Goal: Transaction & Acquisition: Obtain resource

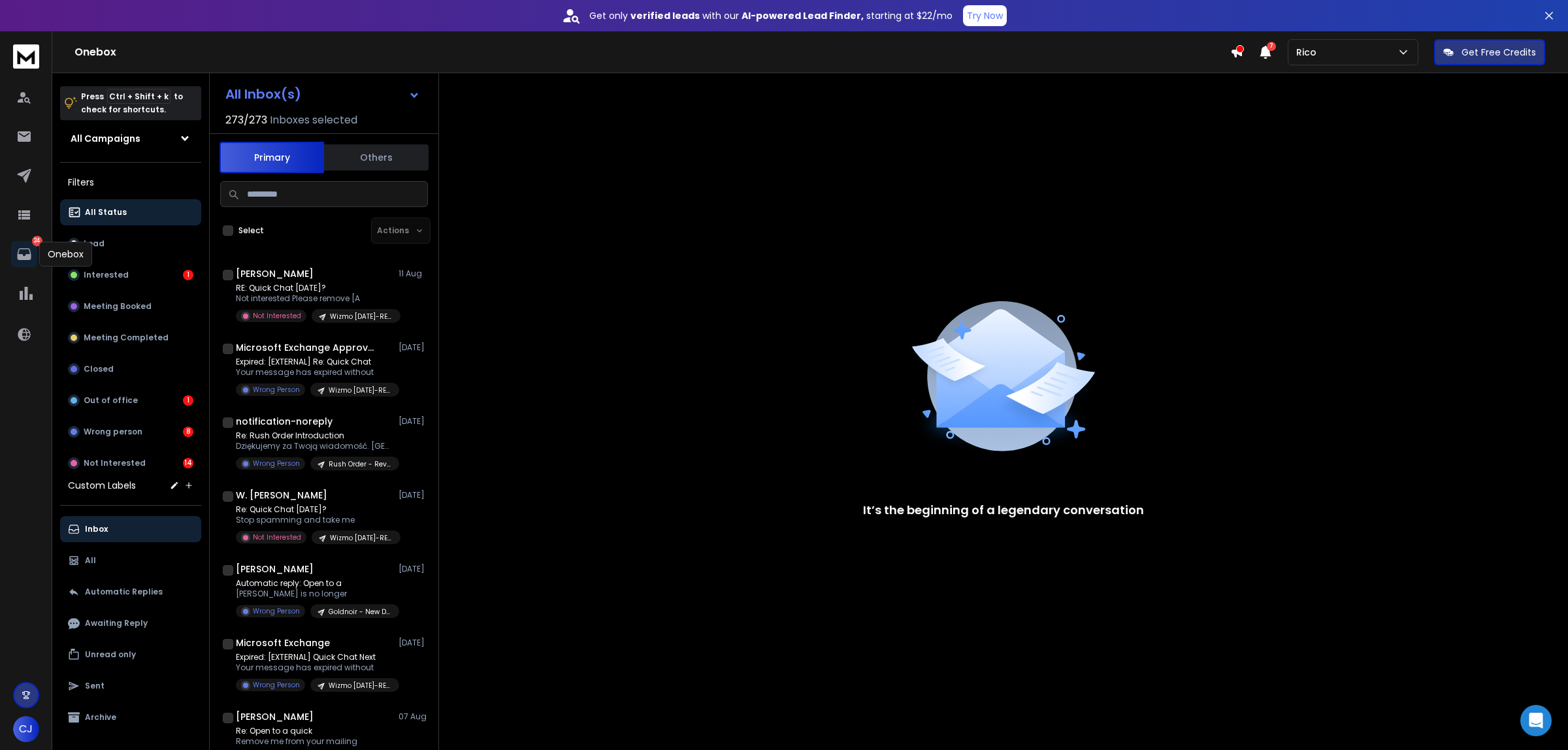
click at [24, 255] on icon at bounding box center [24, 253] width 16 height 16
click at [21, 178] on icon at bounding box center [24, 175] width 16 height 16
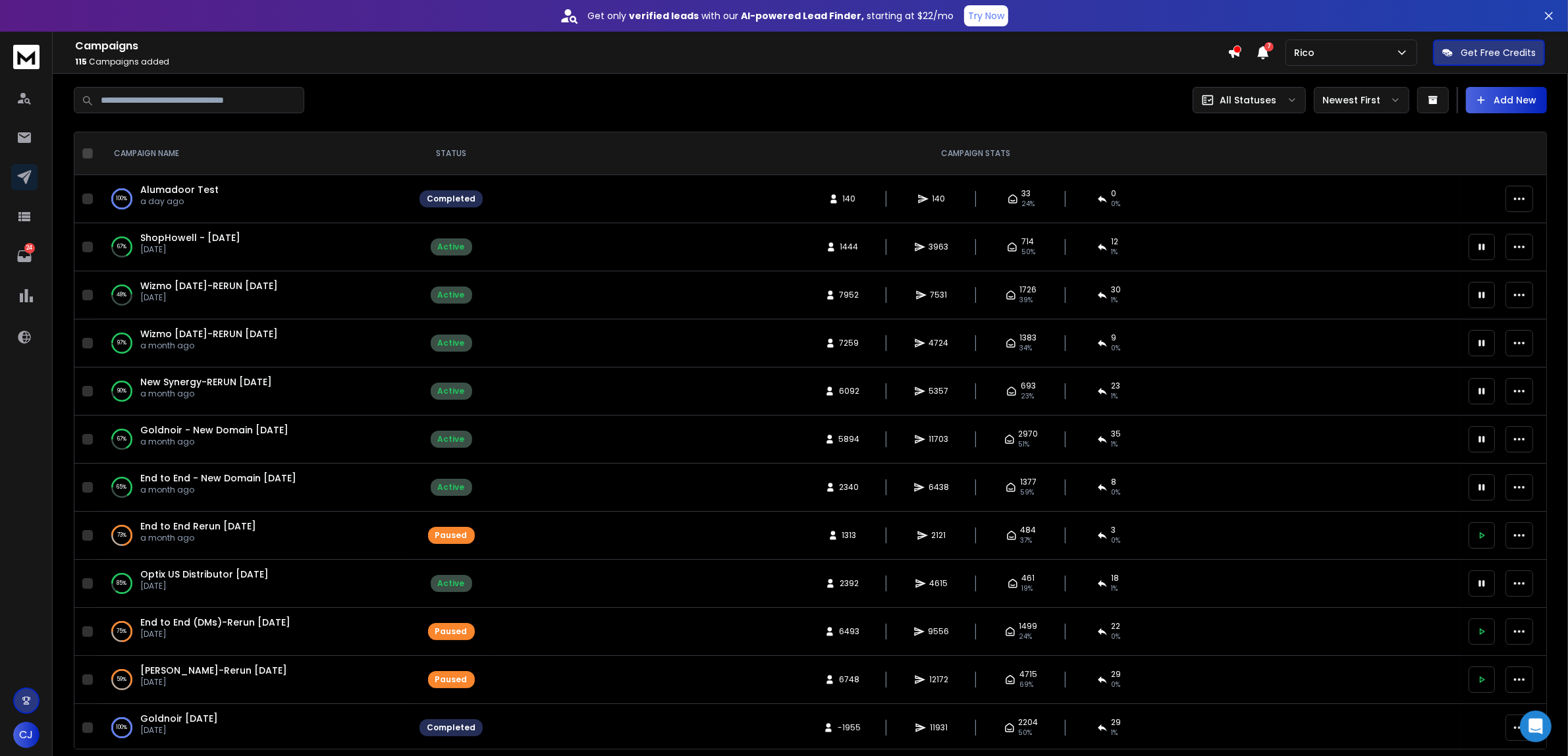
click at [290, 198] on div "100 % Alumadoor Test a day ago" at bounding box center [255, 199] width 287 height 32
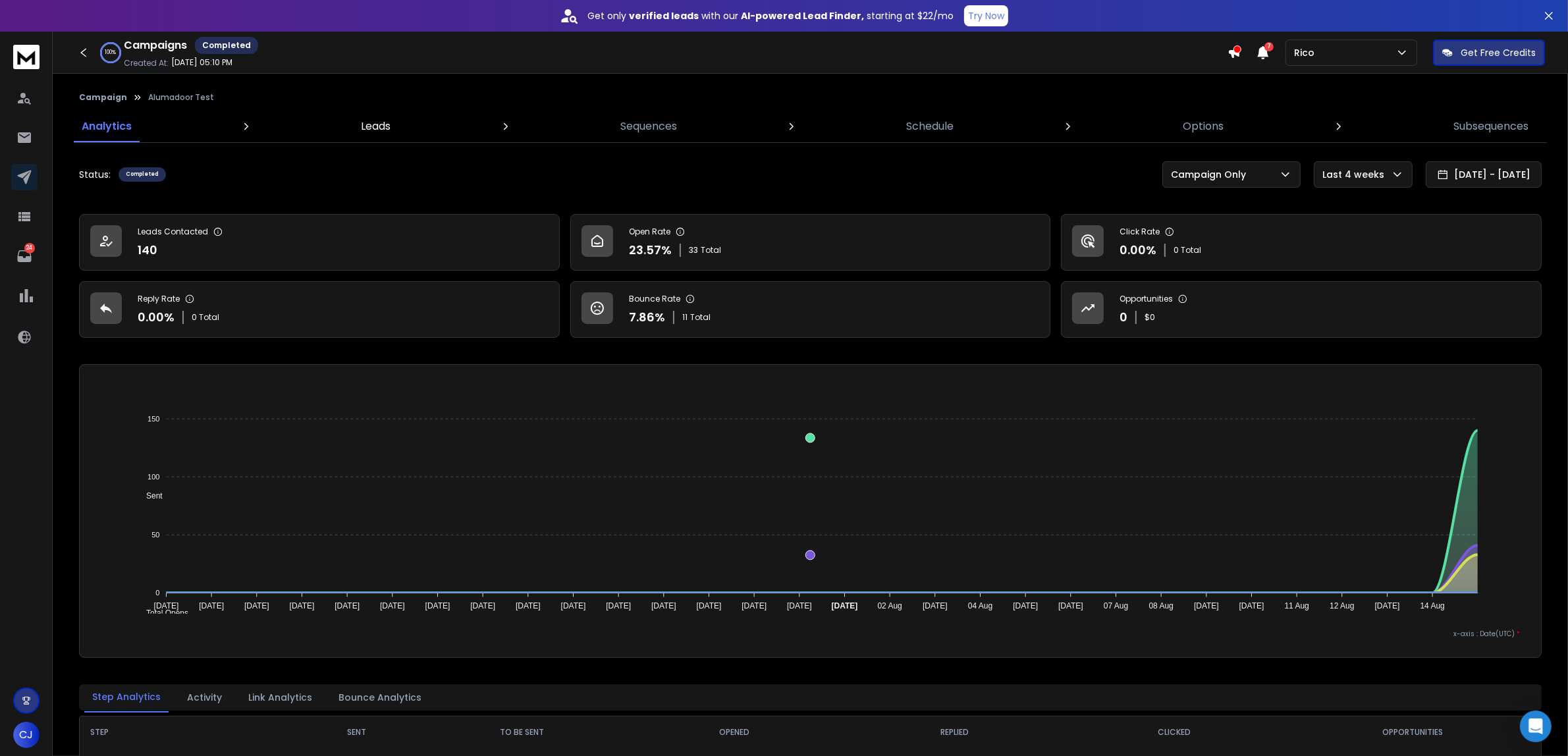
click at [385, 125] on p "Leads" at bounding box center [375, 126] width 30 height 16
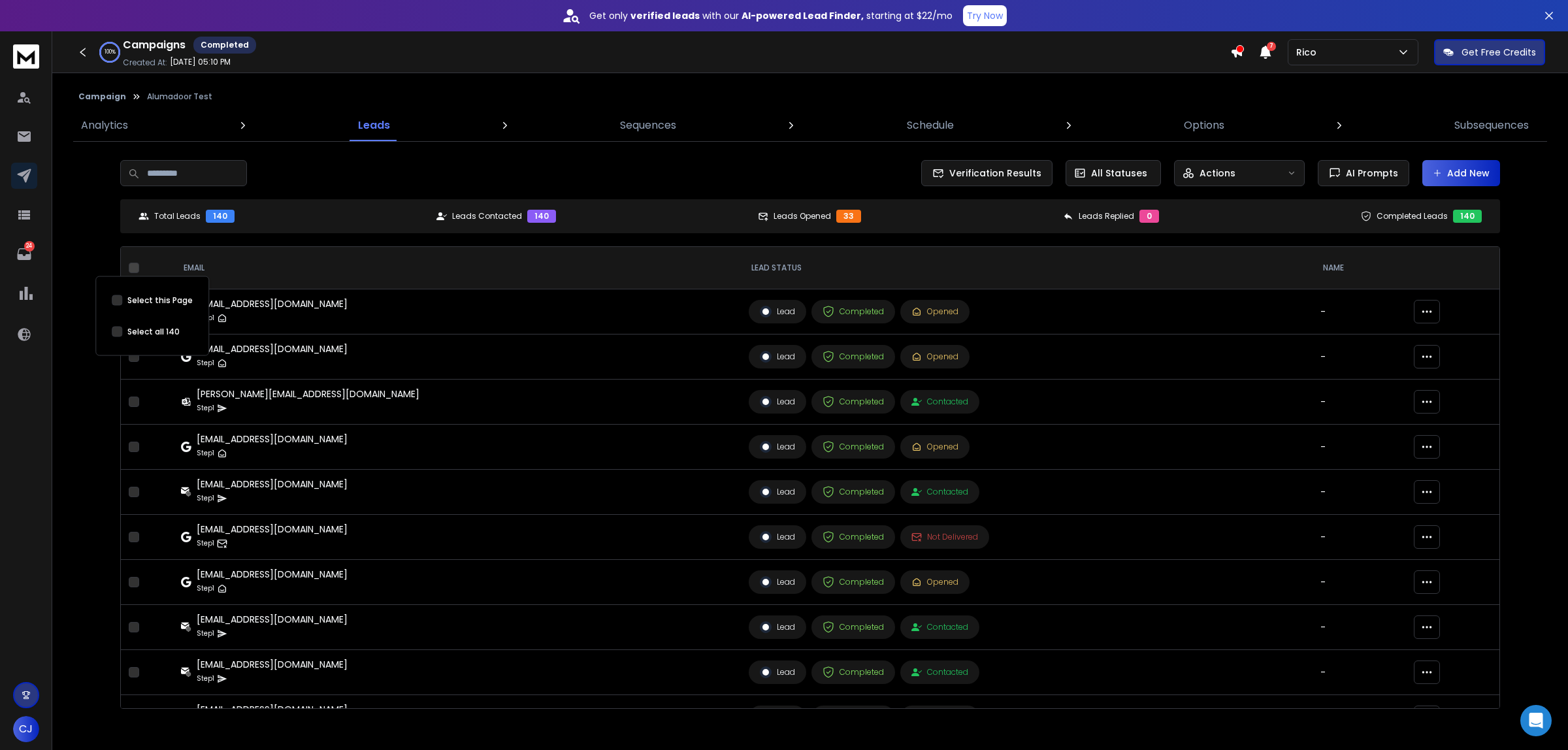
click at [112, 332] on button "Select this Page" at bounding box center [117, 331] width 10 height 10
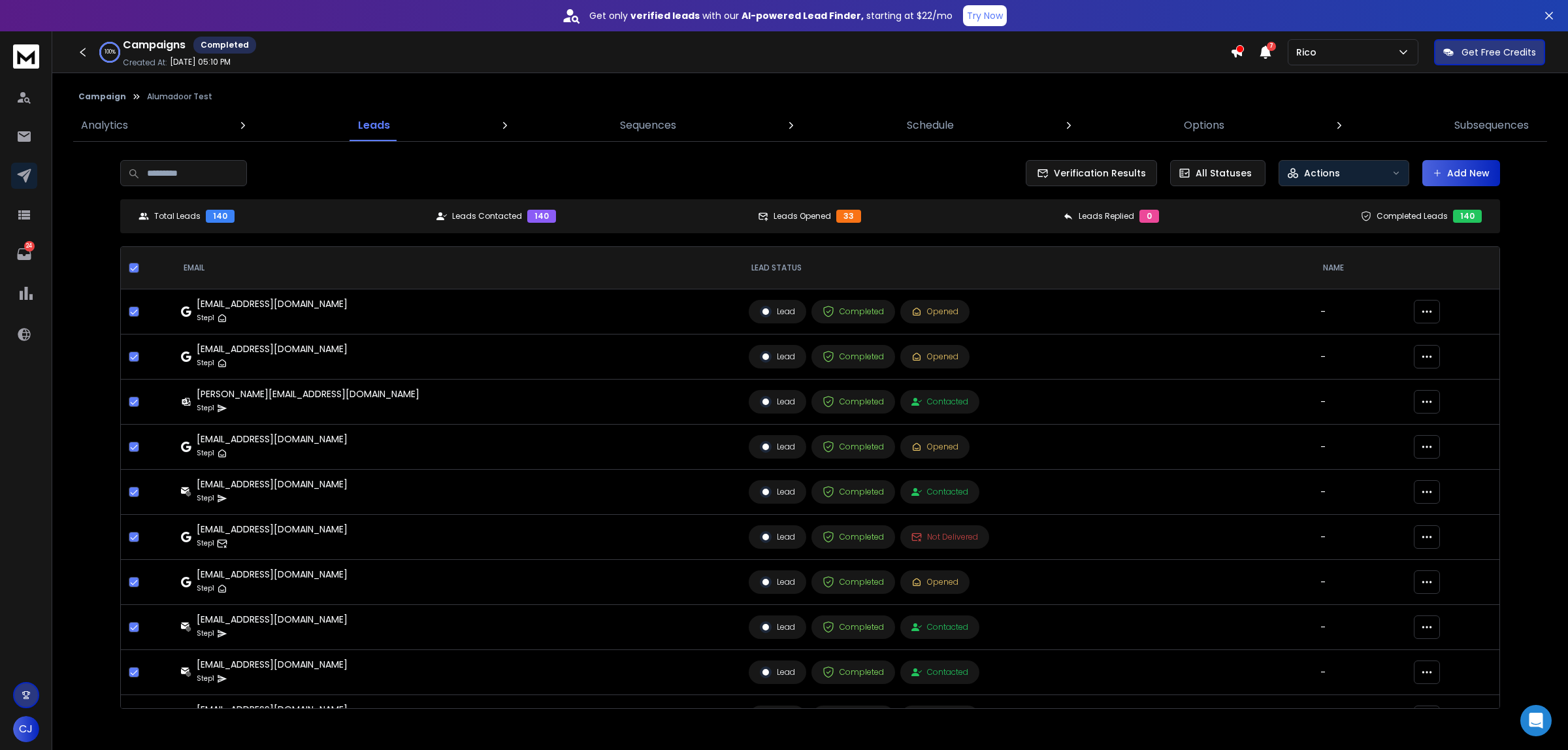
click at [1357, 168] on div "Actions" at bounding box center [1336, 172] width 100 height 13
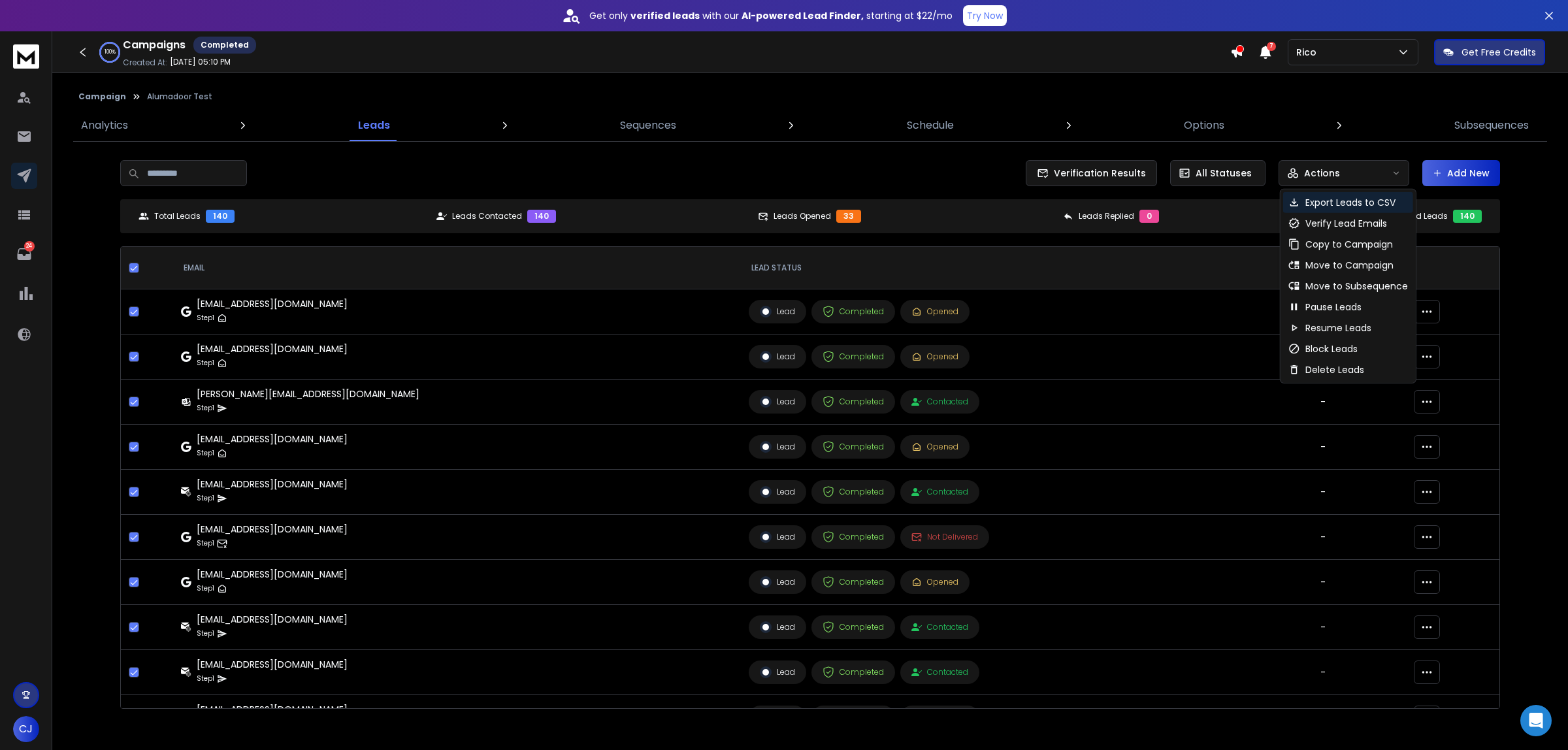
click at [1330, 203] on p "Export Leads to CSV" at bounding box center [1350, 202] width 90 height 13
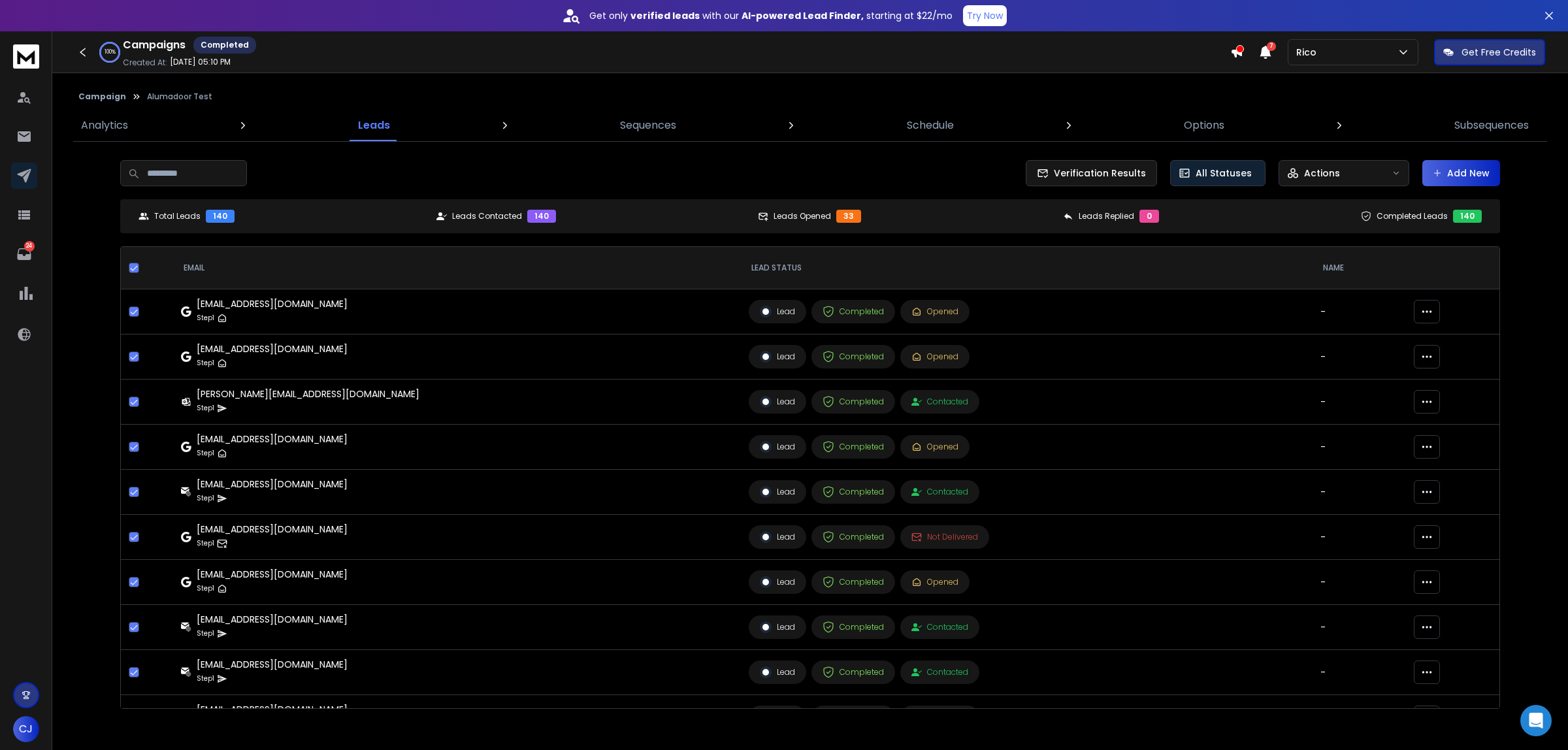
click at [1229, 168] on p "All Statuses" at bounding box center [1224, 172] width 56 height 13
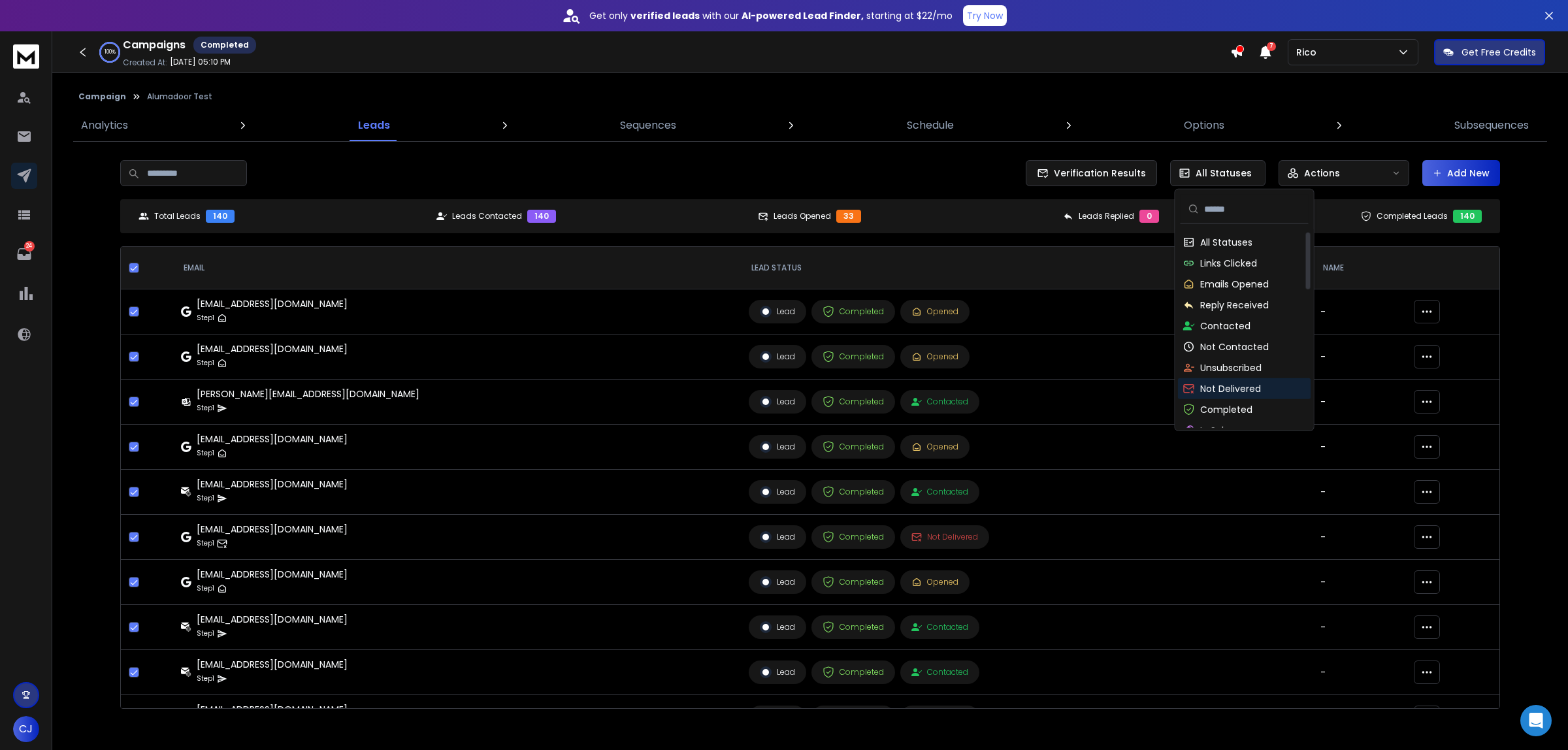
click at [1235, 390] on p "Not Delivered" at bounding box center [1231, 388] width 60 height 13
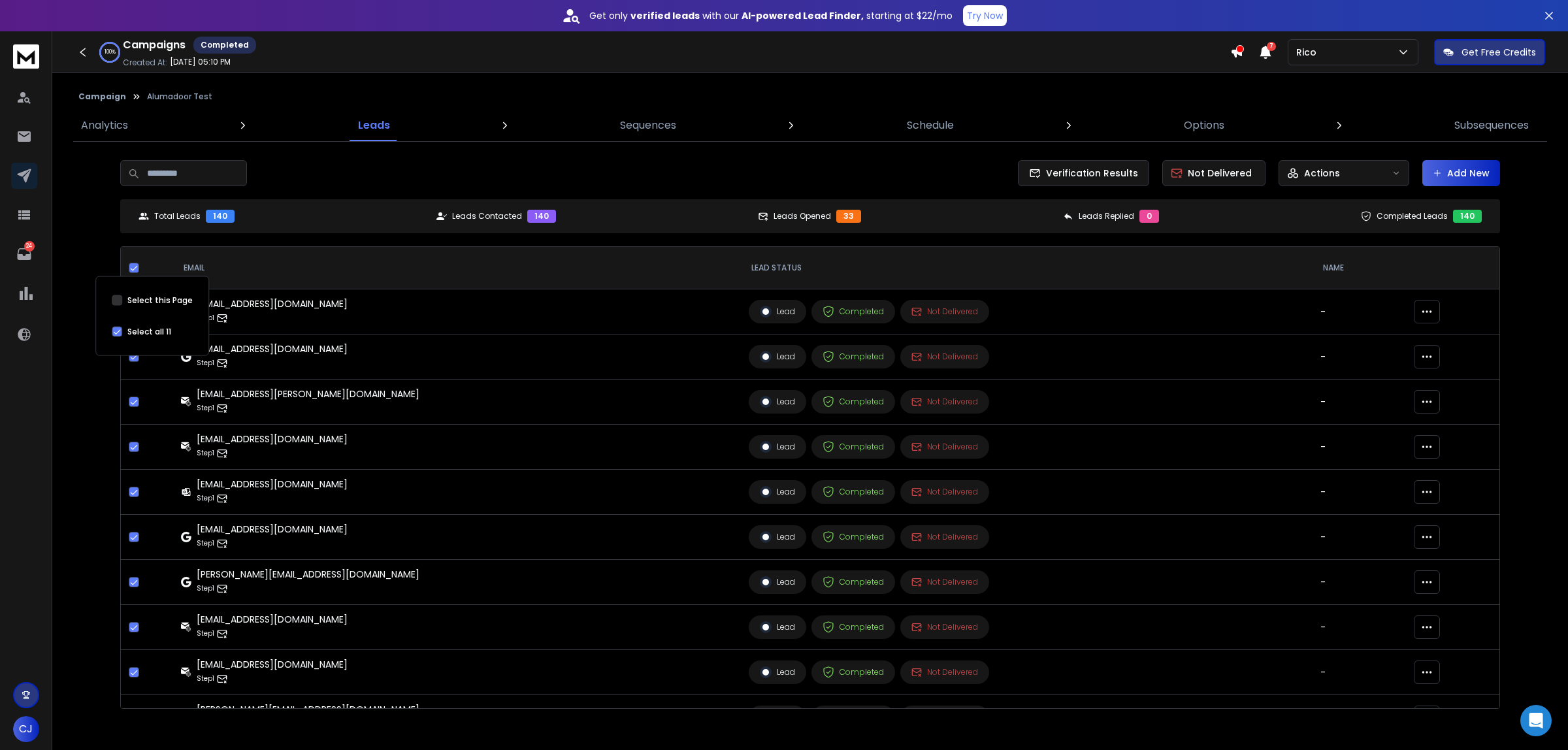
click at [115, 333] on button "Select this Page" at bounding box center [117, 331] width 10 height 10
click at [1229, 174] on p "Not Delivered" at bounding box center [1220, 172] width 64 height 13
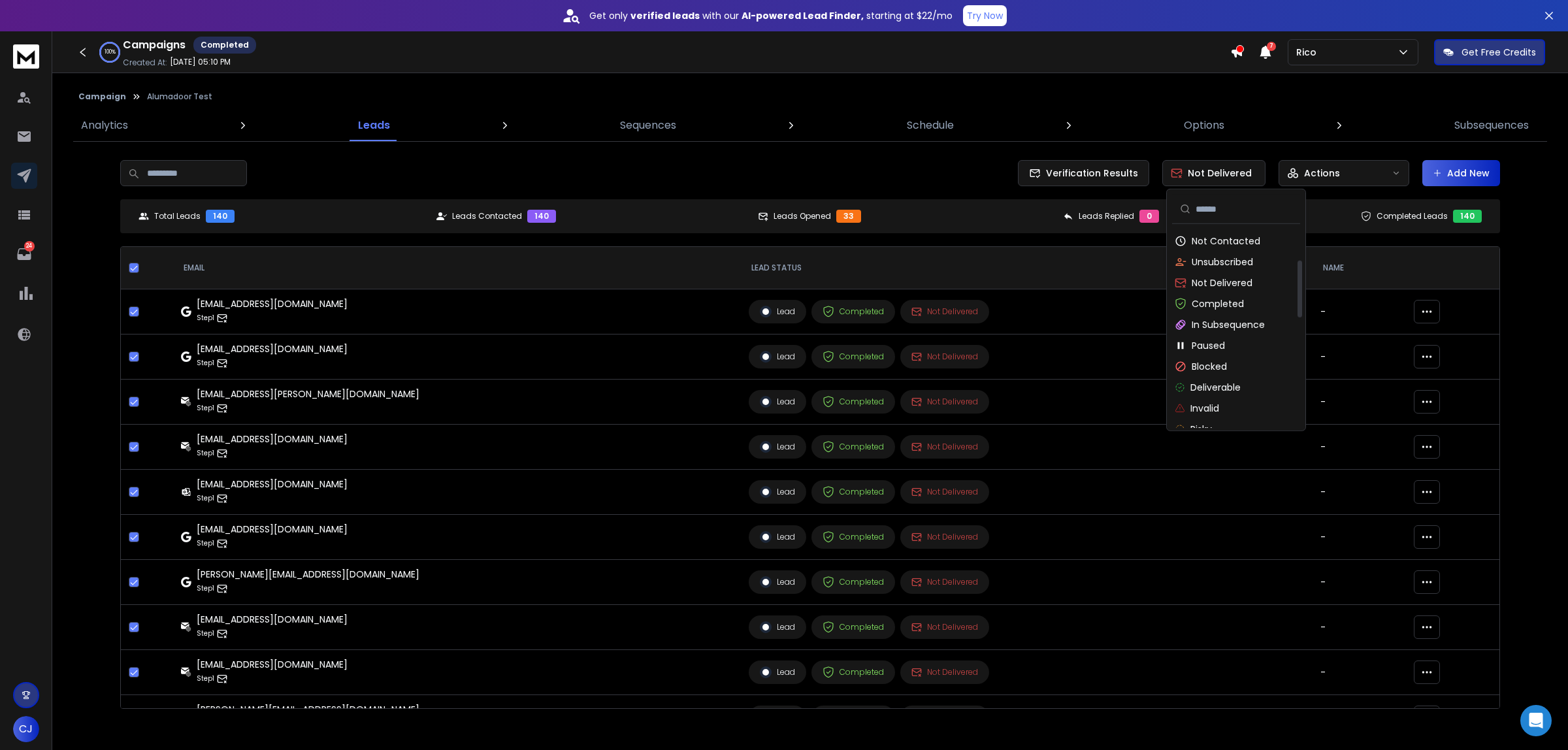
scroll to position [82, 0]
click at [1211, 396] on p "Blocked" at bounding box center [1209, 390] width 35 height 13
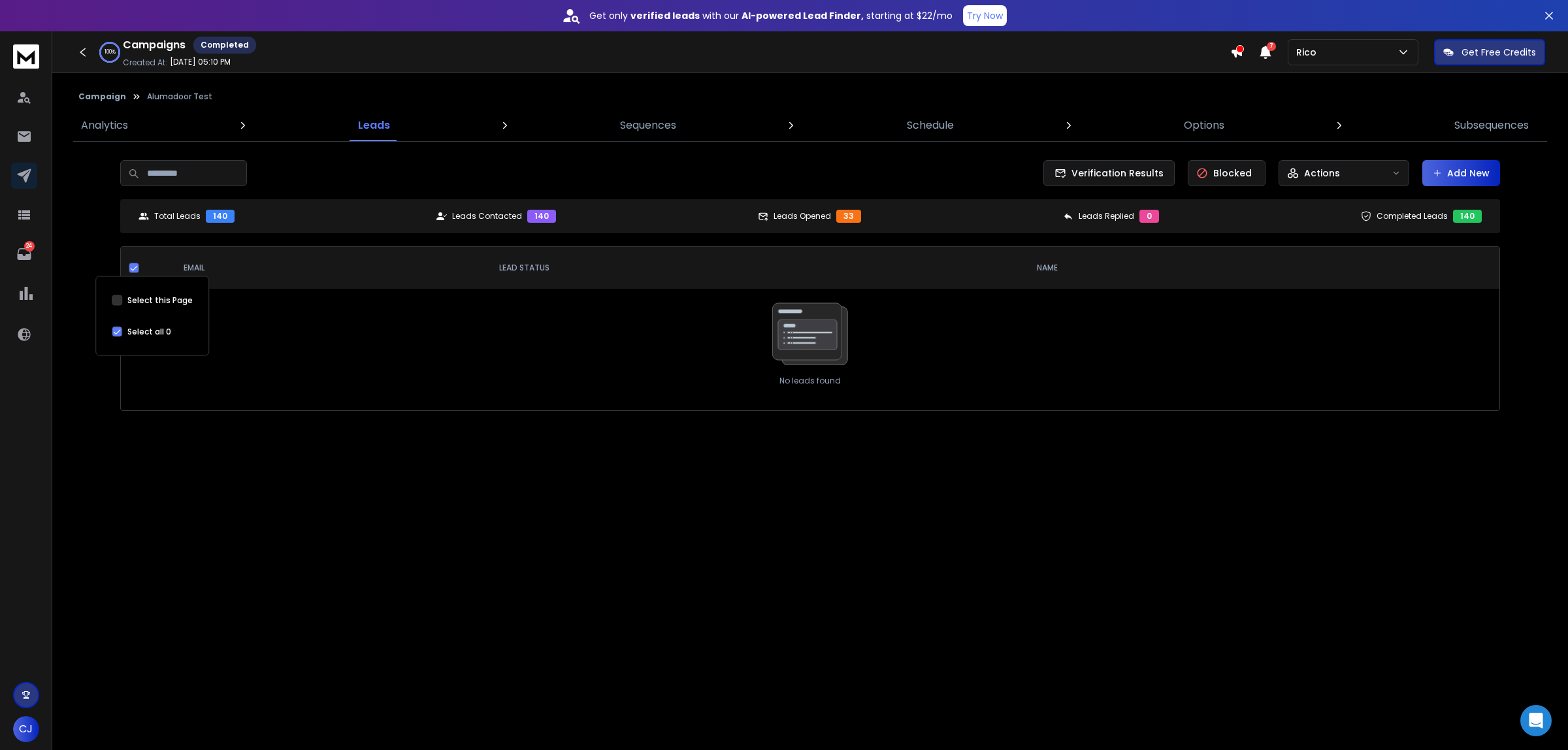
click at [117, 332] on button "Select this Page" at bounding box center [117, 331] width 10 height 10
click at [1132, 181] on button "Blocked" at bounding box center [1122, 173] width 78 height 26
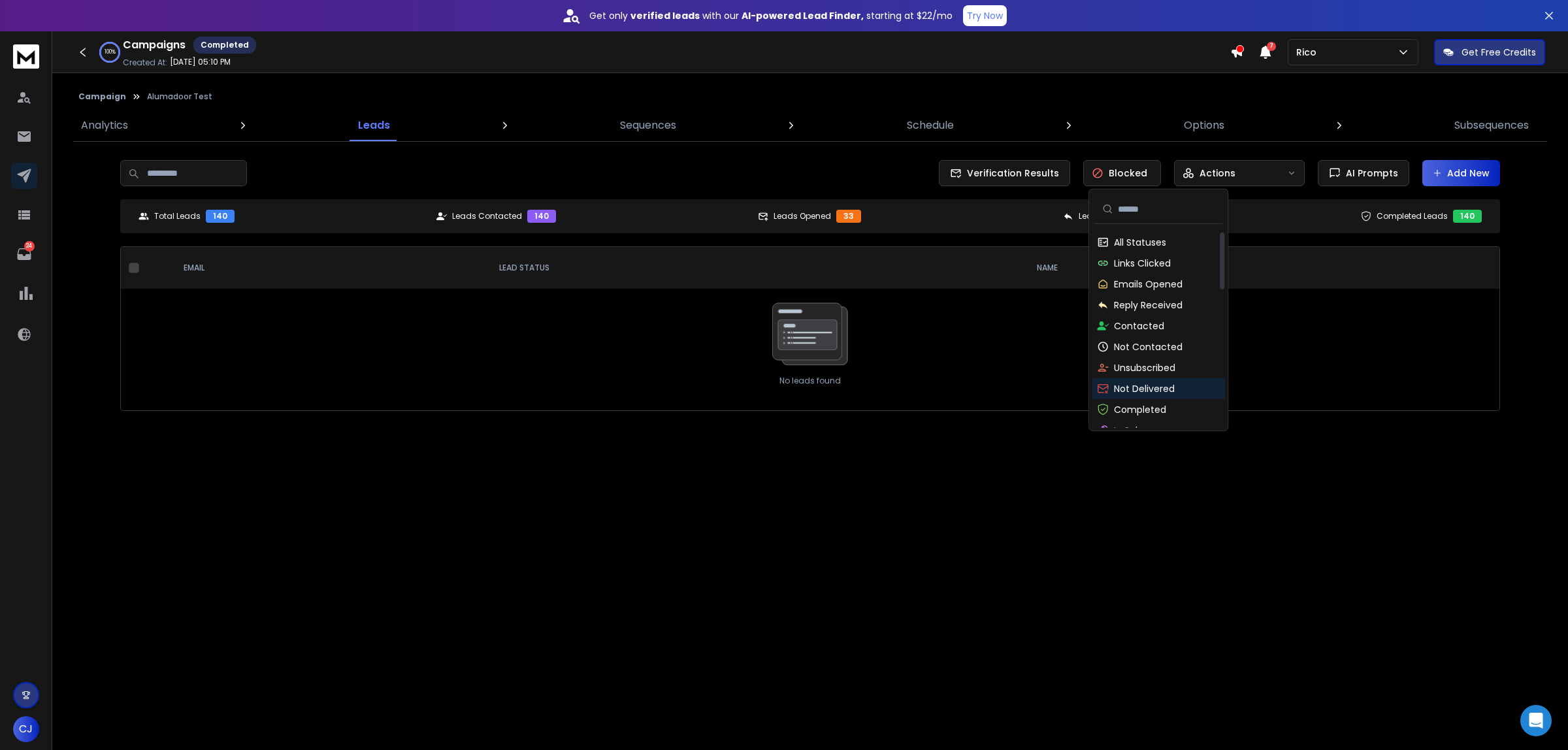
click at [1163, 389] on p "Not Delivered" at bounding box center [1144, 388] width 60 height 13
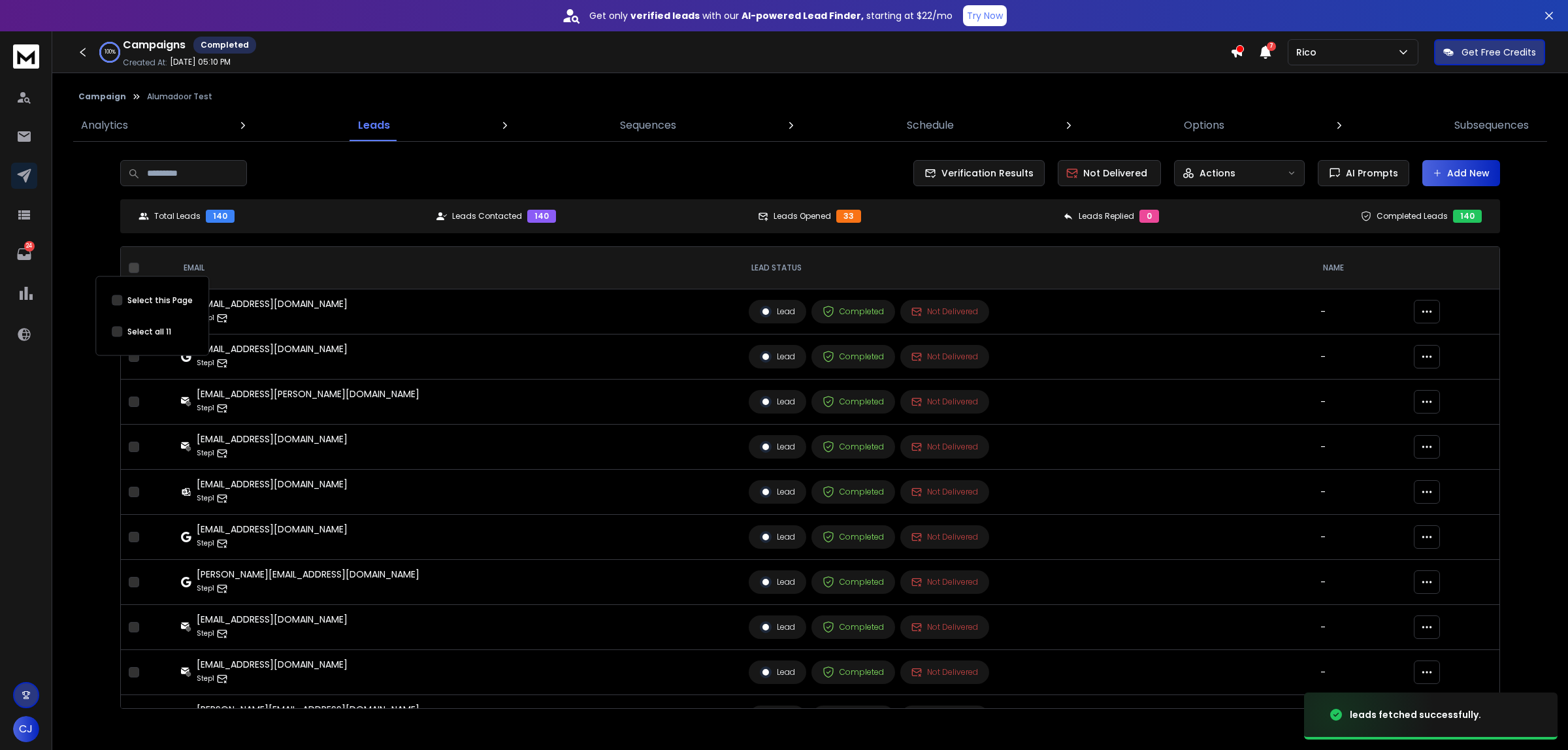
click at [115, 331] on button "Select this Page" at bounding box center [117, 331] width 10 height 10
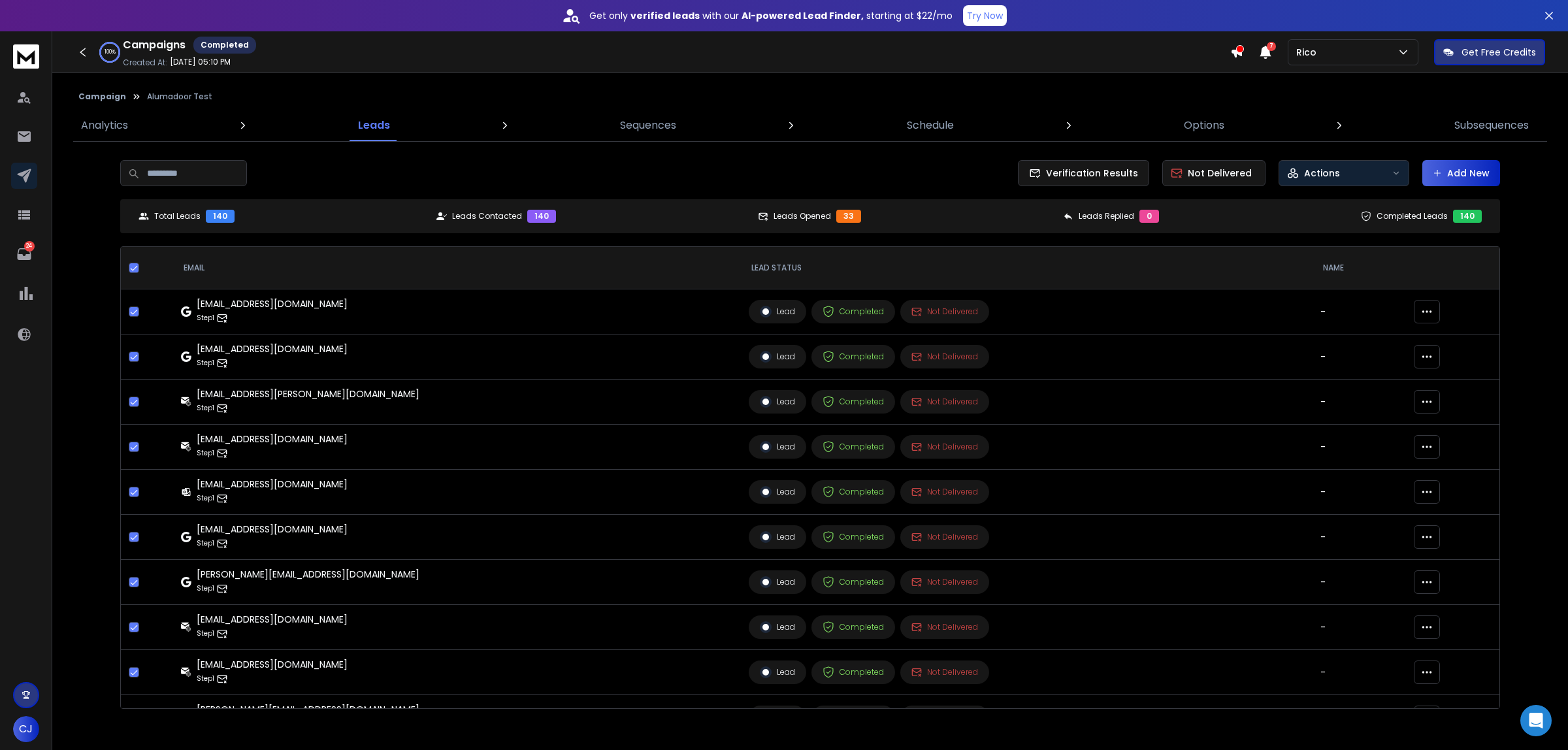
click at [1369, 175] on div "Actions" at bounding box center [1336, 172] width 100 height 13
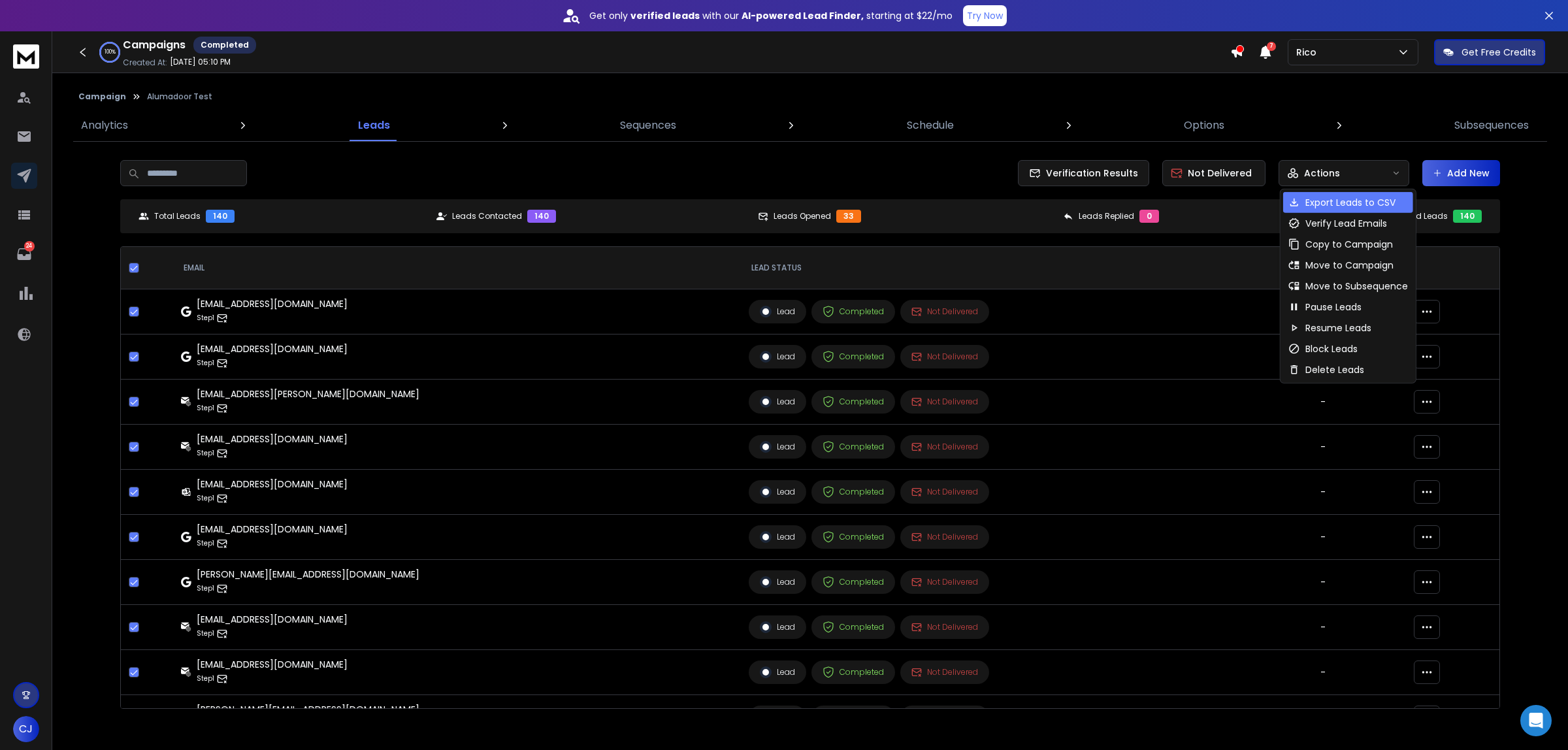
click at [1356, 206] on p "Export Leads to CSV" at bounding box center [1350, 202] width 90 height 13
